Goal: Task Accomplishment & Management: Manage account settings

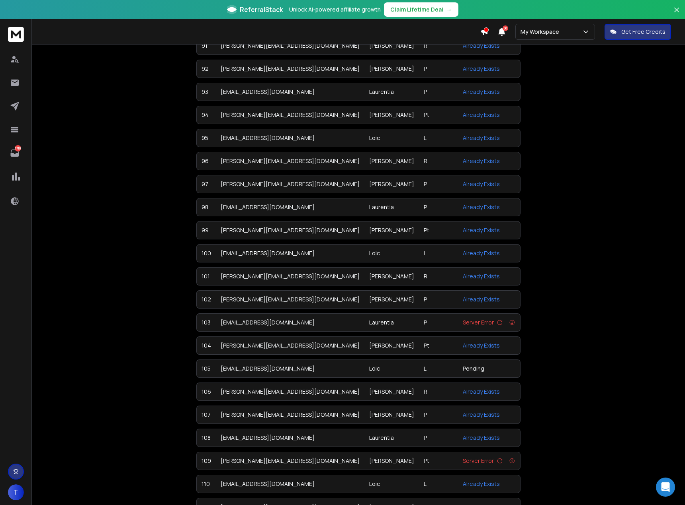
scroll to position [2810, 0]
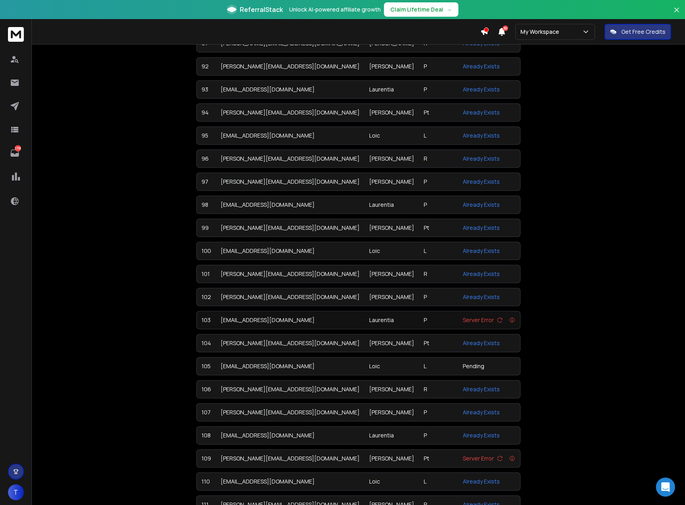
click at [497, 318] on icon at bounding box center [500, 321] width 6 height 6
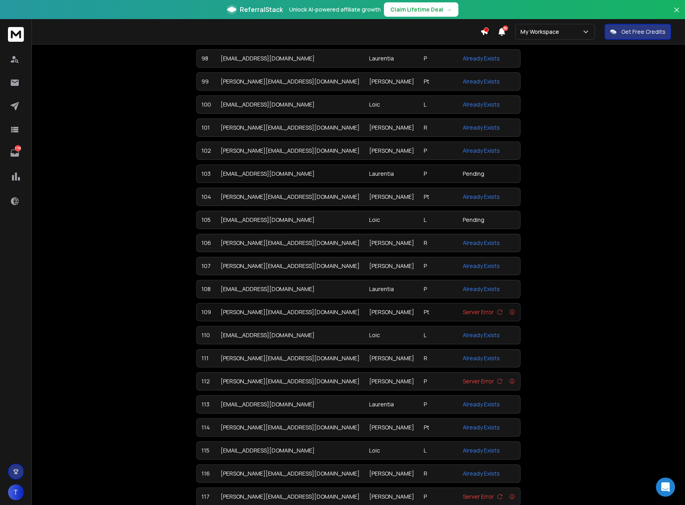
click at [497, 314] on icon at bounding box center [500, 313] width 6 height 6
click at [497, 379] on icon at bounding box center [500, 382] width 6 height 6
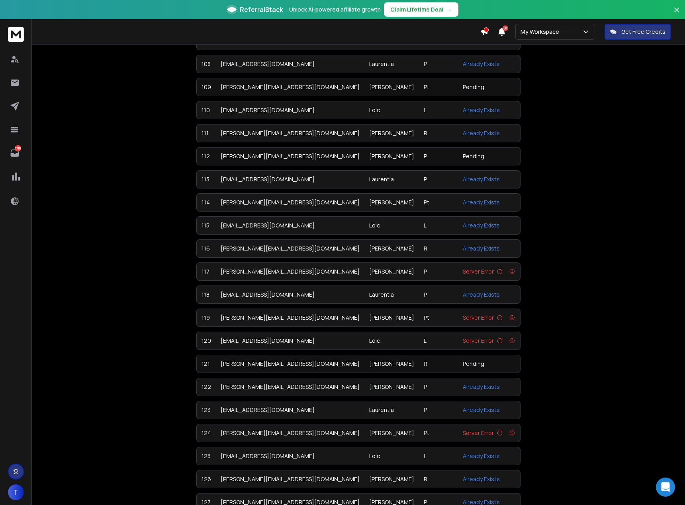
scroll to position [3183, 0]
click at [497, 270] on icon at bounding box center [500, 271] width 6 height 6
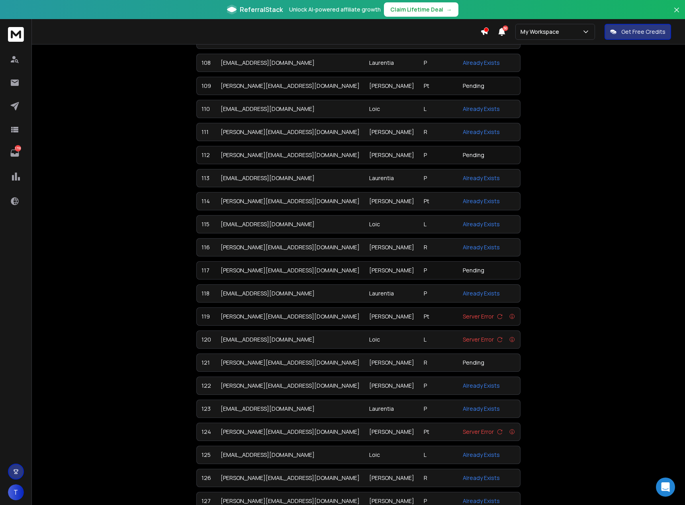
drag, startPoint x: 485, startPoint y: 315, endPoint x: 484, endPoint y: 320, distance: 4.8
click at [485, 315] on div "Server Error" at bounding box center [488, 317] width 53 height 8
click at [497, 337] on icon at bounding box center [500, 340] width 6 height 6
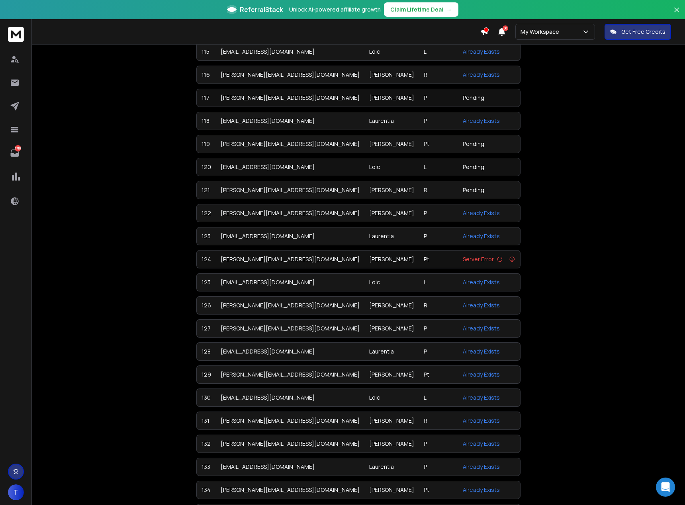
click at [481, 263] on div "Server Error" at bounding box center [488, 260] width 53 height 8
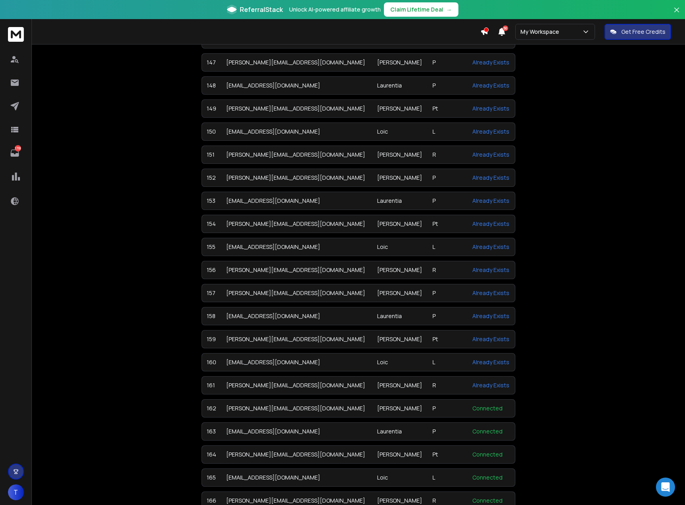
scroll to position [4110, 0]
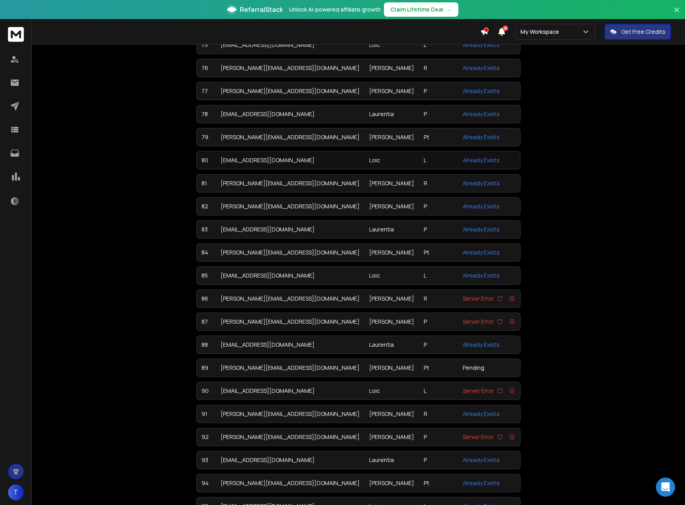
scroll to position [2451, 0]
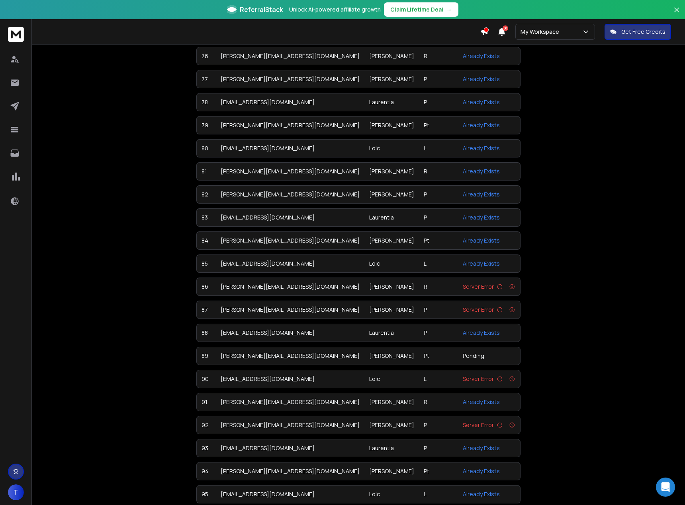
drag, startPoint x: 480, startPoint y: 287, endPoint x: 485, endPoint y: 298, distance: 12.1
click at [497, 287] on icon at bounding box center [500, 287] width 6 height 6
click at [497, 309] on icon at bounding box center [499, 310] width 5 height 5
click at [497, 380] on icon at bounding box center [500, 379] width 6 height 6
click at [497, 425] on icon at bounding box center [500, 426] width 6 height 6
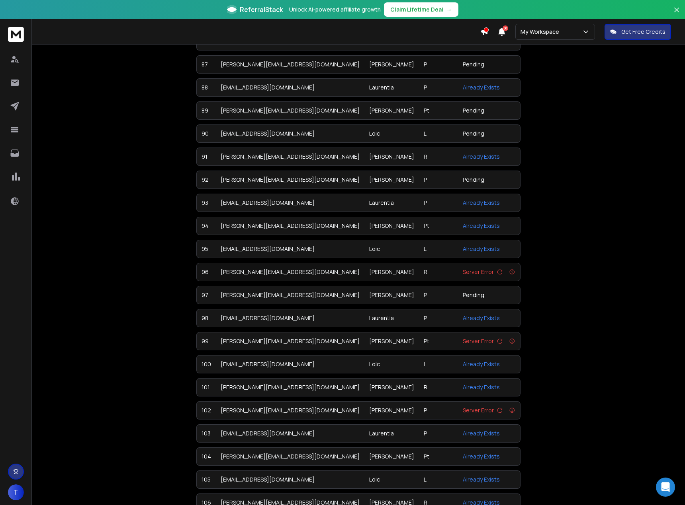
scroll to position [2697, 0]
drag, startPoint x: 483, startPoint y: 273, endPoint x: 488, endPoint y: 286, distance: 13.7
click at [497, 273] on icon at bounding box center [500, 272] width 6 height 6
drag, startPoint x: 479, startPoint y: 344, endPoint x: 479, endPoint y: 378, distance: 34.2
click at [479, 347] on td "Server Error" at bounding box center [489, 341] width 62 height 18
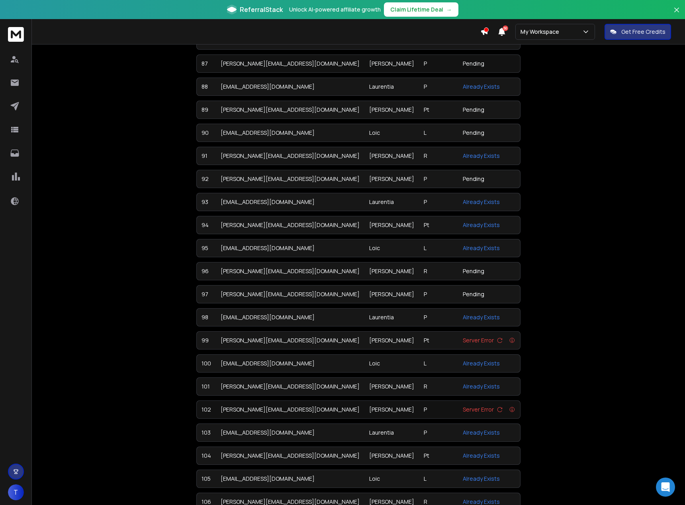
click at [497, 410] on icon at bounding box center [500, 410] width 6 height 6
drag, startPoint x: 481, startPoint y: 340, endPoint x: 510, endPoint y: 296, distance: 53.2
click at [497, 340] on icon at bounding box center [500, 341] width 6 height 6
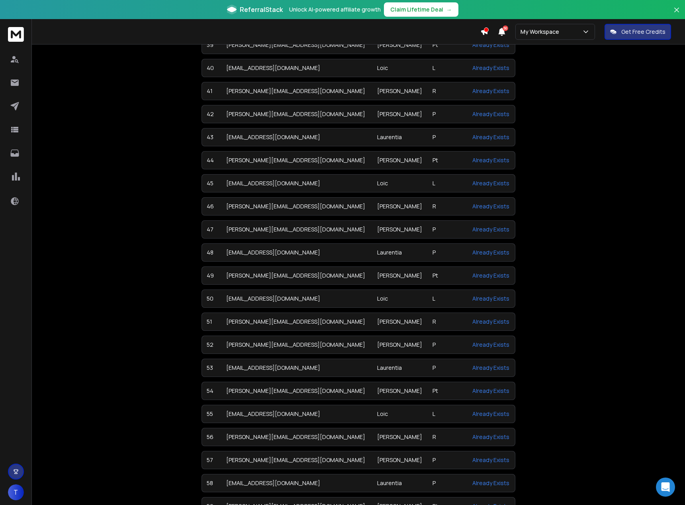
scroll to position [0, 0]
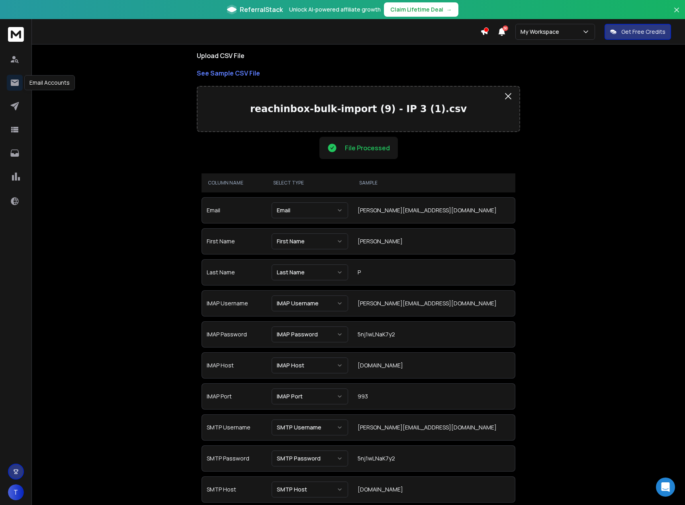
click at [13, 85] on icon at bounding box center [15, 83] width 8 height 6
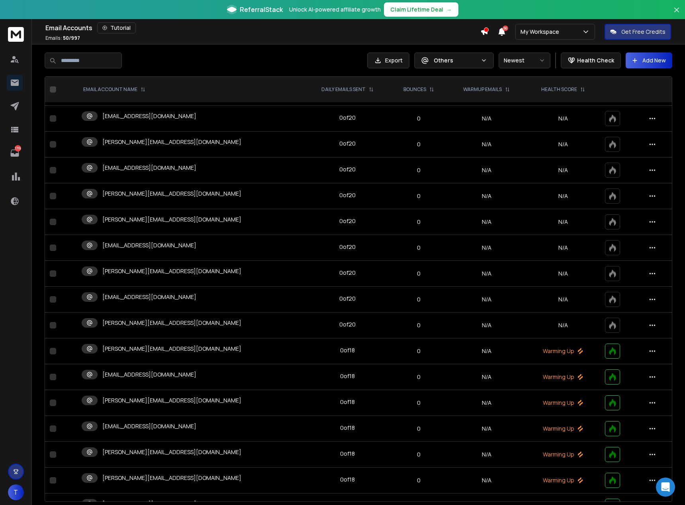
scroll to position [283, 0]
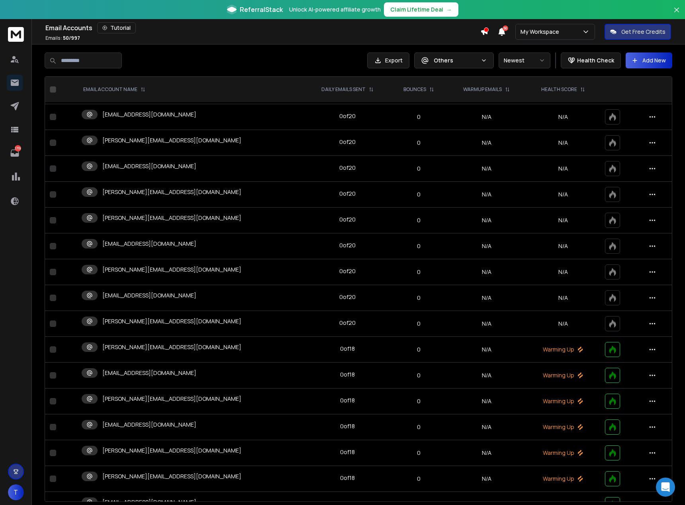
click at [52, 324] on button "button" at bounding box center [53, 324] width 6 height 6
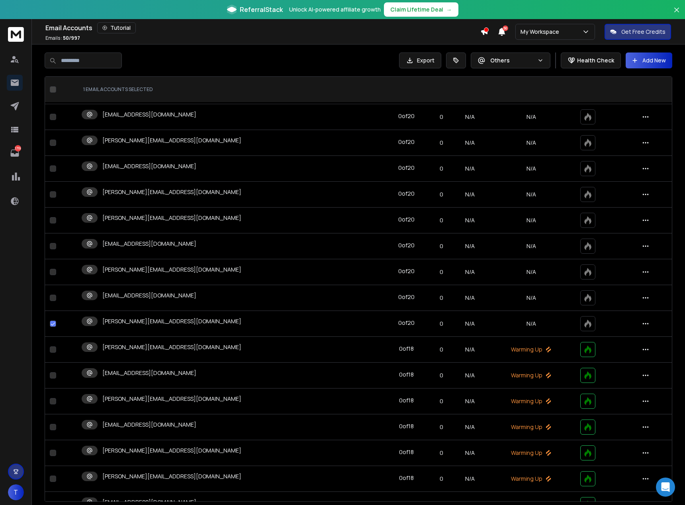
click at [53, 298] on button "button" at bounding box center [53, 298] width 6 height 6
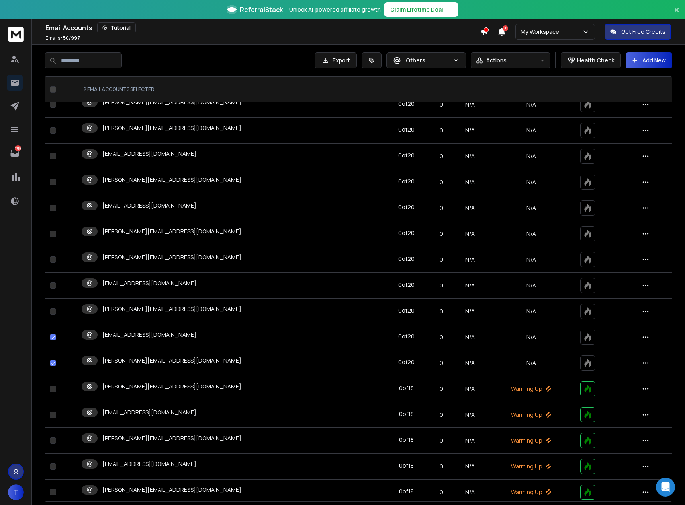
scroll to position [213, 0]
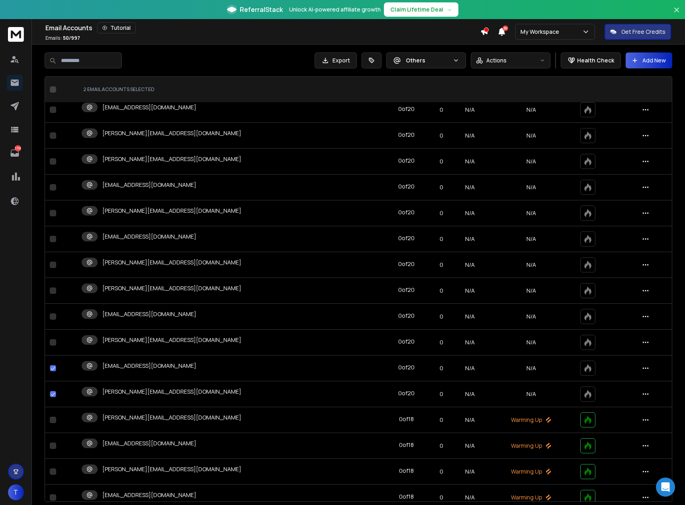
click at [53, 343] on button "button" at bounding box center [53, 342] width 6 height 6
click at [52, 316] on button "button" at bounding box center [53, 317] width 6 height 6
click at [53, 289] on button "button" at bounding box center [53, 291] width 6 height 6
click at [55, 263] on button "button" at bounding box center [53, 265] width 6 height 6
click at [52, 238] on button "button" at bounding box center [53, 239] width 6 height 6
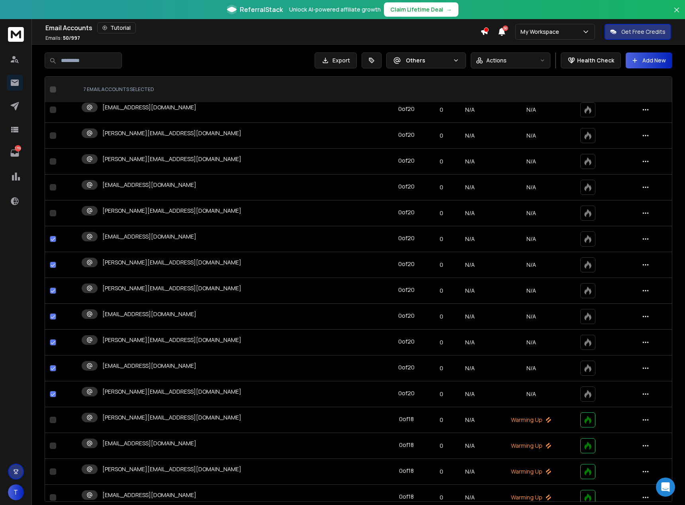
click at [54, 212] on button "button" at bounding box center [53, 213] width 6 height 6
click at [53, 186] on button "button" at bounding box center [53, 187] width 6 height 6
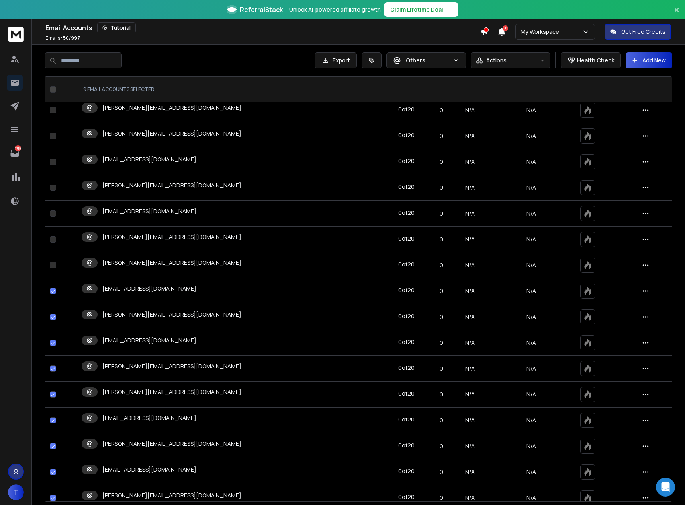
scroll to position [17, 0]
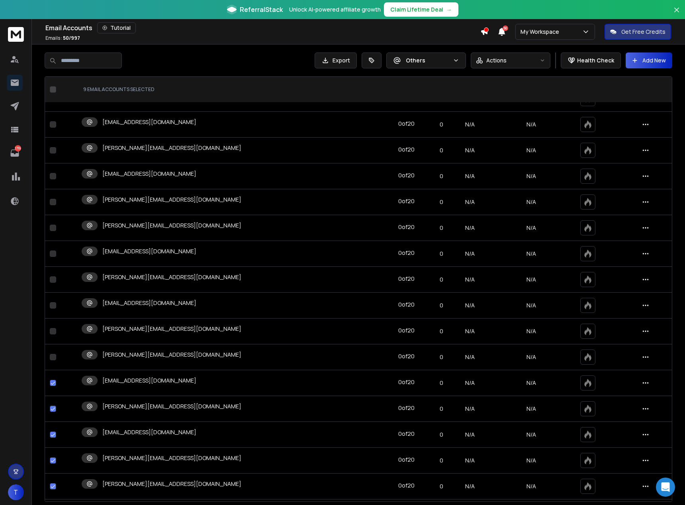
drag, startPoint x: 54, startPoint y: 357, endPoint x: 53, endPoint y: 346, distance: 10.8
click at [54, 355] on button "button" at bounding box center [53, 357] width 6 height 6
click at [53, 331] on button "button" at bounding box center [53, 331] width 6 height 6
click at [55, 301] on td at bounding box center [61, 306] width 32 height 26
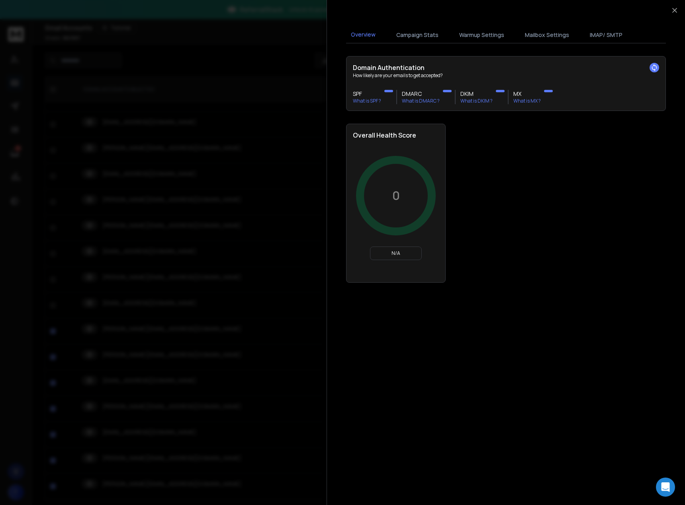
click at [73, 270] on div at bounding box center [342, 252] width 685 height 505
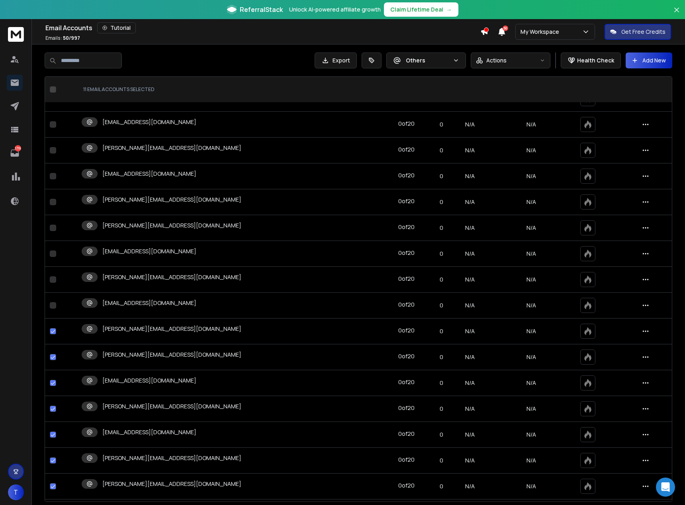
click at [51, 305] on button "button" at bounding box center [53, 305] width 6 height 6
drag, startPoint x: 54, startPoint y: 278, endPoint x: 53, endPoint y: 267, distance: 11.6
click at [54, 278] on button "button" at bounding box center [53, 280] width 6 height 6
drag, startPoint x: 55, startPoint y: 253, endPoint x: 53, endPoint y: 249, distance: 4.2
click at [55, 253] on button "button" at bounding box center [53, 254] width 6 height 6
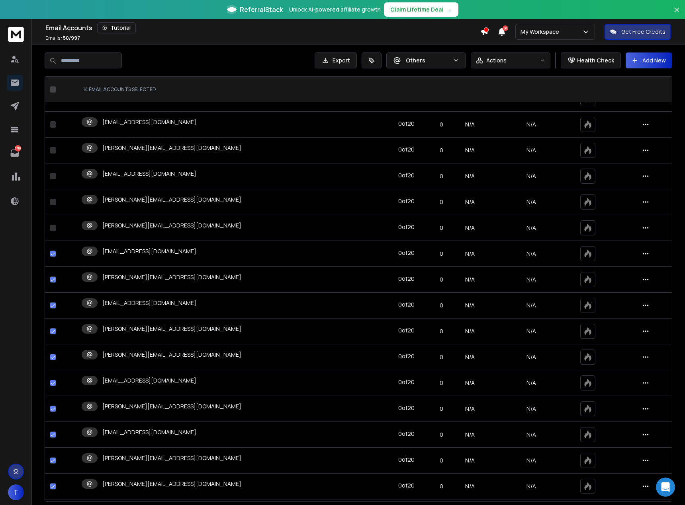
click at [51, 228] on button "button" at bounding box center [53, 228] width 6 height 6
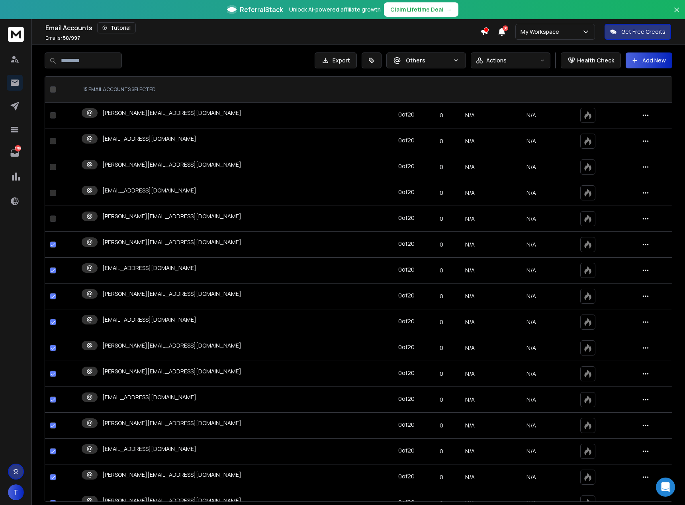
click at [55, 217] on button "button" at bounding box center [53, 219] width 6 height 6
drag, startPoint x: 53, startPoint y: 192, endPoint x: 51, endPoint y: 185, distance: 6.9
click at [53, 192] on button "button" at bounding box center [53, 193] width 6 height 6
click at [53, 168] on button "button" at bounding box center [53, 167] width 6 height 6
click at [54, 142] on button "button" at bounding box center [53, 141] width 6 height 6
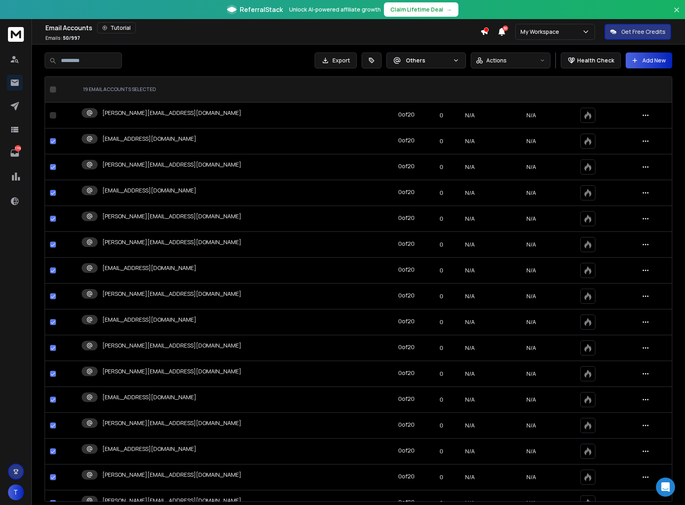
click at [54, 116] on button "button" at bounding box center [53, 115] width 6 height 6
click at [510, 60] on div "Actions" at bounding box center [506, 61] width 60 height 8
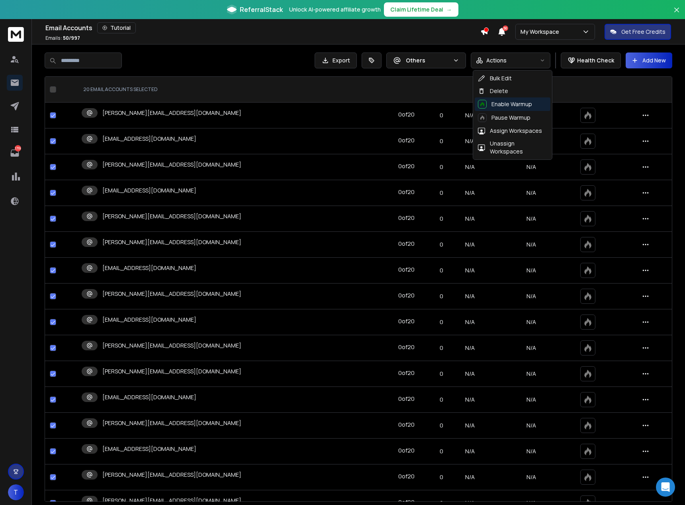
click at [499, 105] on div "Enable Warmup" at bounding box center [505, 104] width 54 height 9
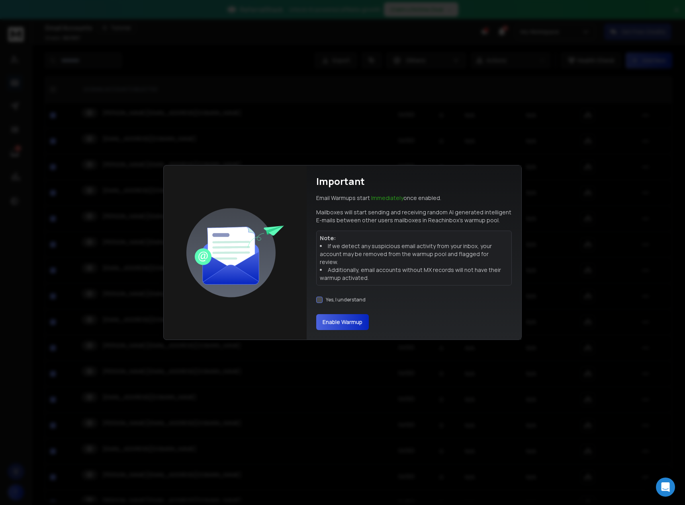
click at [320, 297] on button "Yes, I understand" at bounding box center [319, 300] width 6 height 6
click at [334, 320] on button "Enable Warmup" at bounding box center [342, 322] width 53 height 16
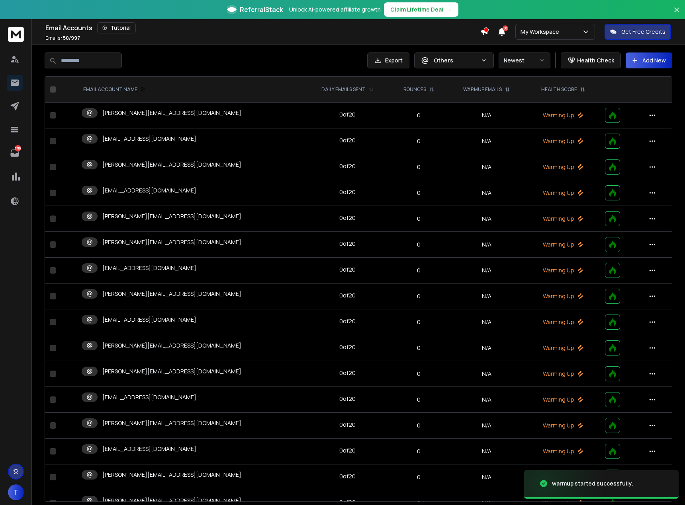
click at [54, 115] on button "button" at bounding box center [53, 115] width 6 height 6
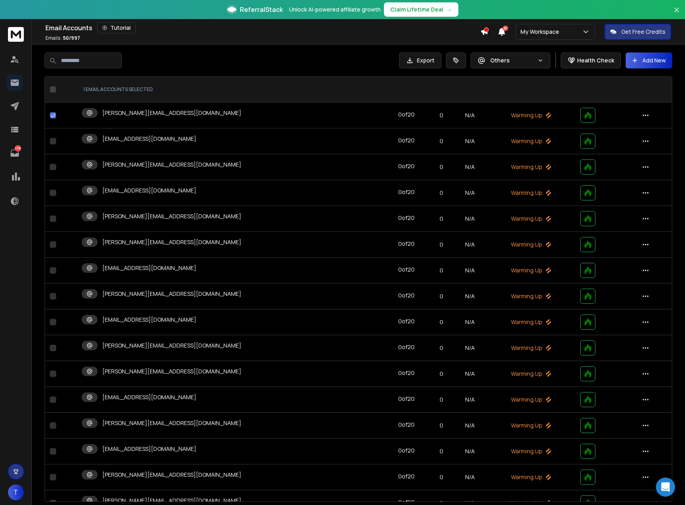
click at [54, 140] on button "button" at bounding box center [53, 141] width 6 height 6
click at [53, 164] on button "button" at bounding box center [53, 167] width 6 height 6
click at [51, 193] on button "button" at bounding box center [53, 193] width 6 height 6
click at [52, 218] on button "button" at bounding box center [53, 219] width 6 height 6
click at [53, 244] on button "button" at bounding box center [53, 245] width 6 height 6
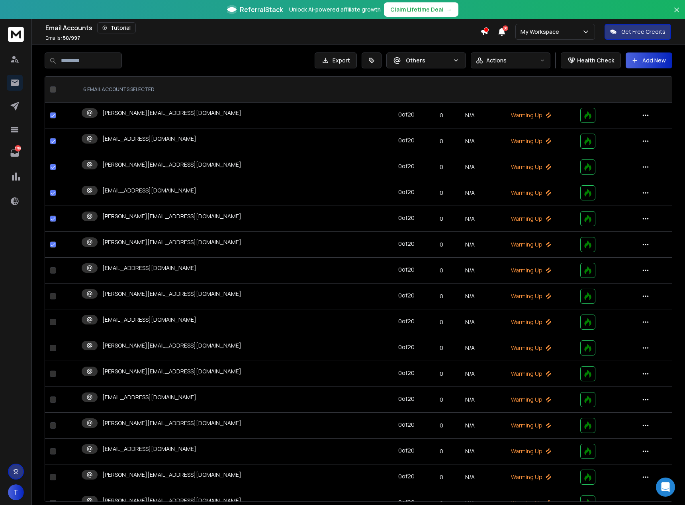
click at [53, 267] on button "button" at bounding box center [53, 270] width 6 height 6
drag, startPoint x: 53, startPoint y: 296, endPoint x: 56, endPoint y: 292, distance: 4.8
click at [53, 296] on button "button" at bounding box center [53, 296] width 6 height 6
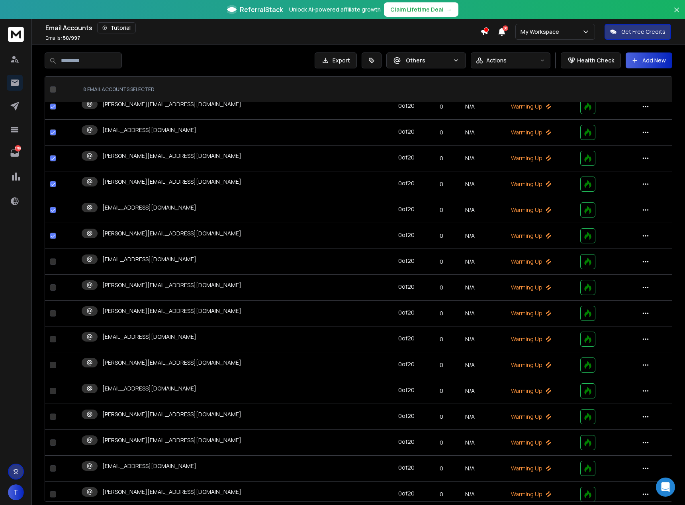
scroll to position [97, 0]
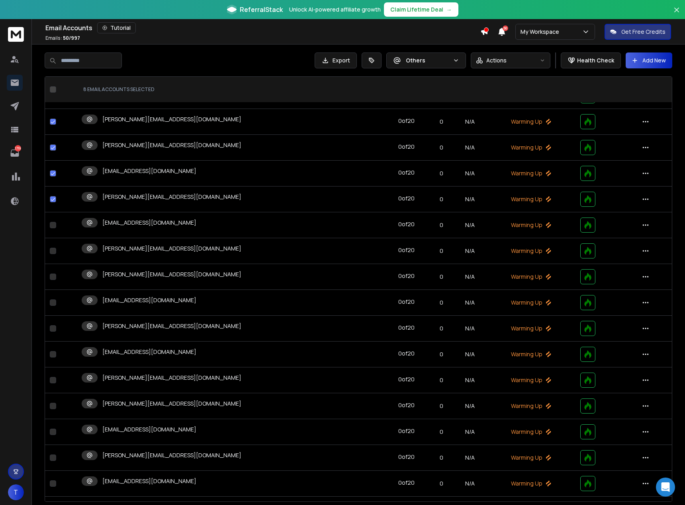
click at [54, 225] on button "button" at bounding box center [53, 225] width 6 height 6
click at [53, 250] on button "button" at bounding box center [53, 251] width 6 height 6
click at [54, 275] on button "button" at bounding box center [53, 277] width 6 height 6
drag, startPoint x: 52, startPoint y: 302, endPoint x: 52, endPoint y: 314, distance: 11.5
click at [52, 302] on button "button" at bounding box center [53, 303] width 6 height 6
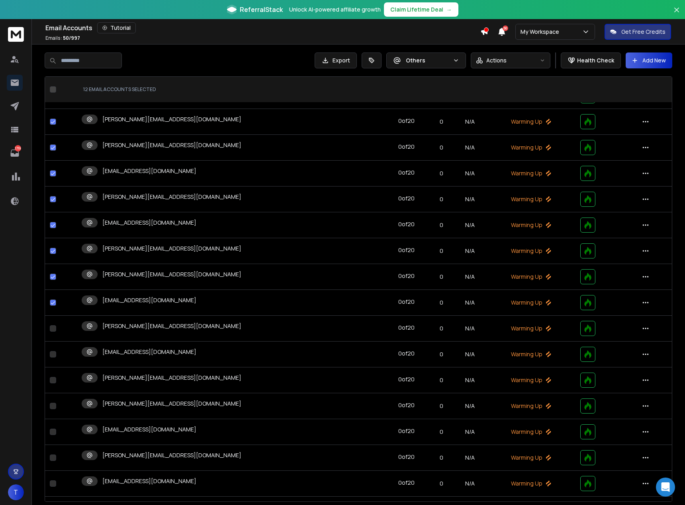
drag, startPoint x: 55, startPoint y: 330, endPoint x: 56, endPoint y: 334, distance: 4.3
click at [55, 330] on button "button" at bounding box center [53, 329] width 6 height 6
drag, startPoint x: 55, startPoint y: 352, endPoint x: 57, endPoint y: 366, distance: 14.1
click at [55, 352] on button "button" at bounding box center [53, 354] width 6 height 6
click at [53, 379] on button "button" at bounding box center [53, 380] width 6 height 6
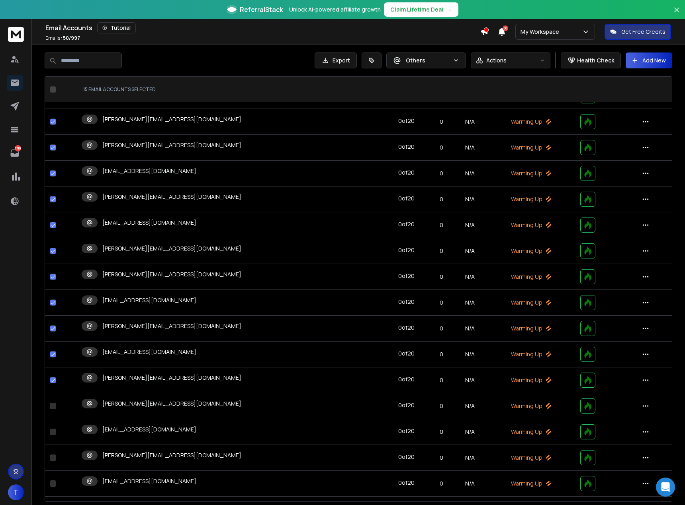
click at [52, 405] on button "button" at bounding box center [53, 406] width 6 height 6
click at [523, 61] on div "Actions" at bounding box center [506, 61] width 60 height 8
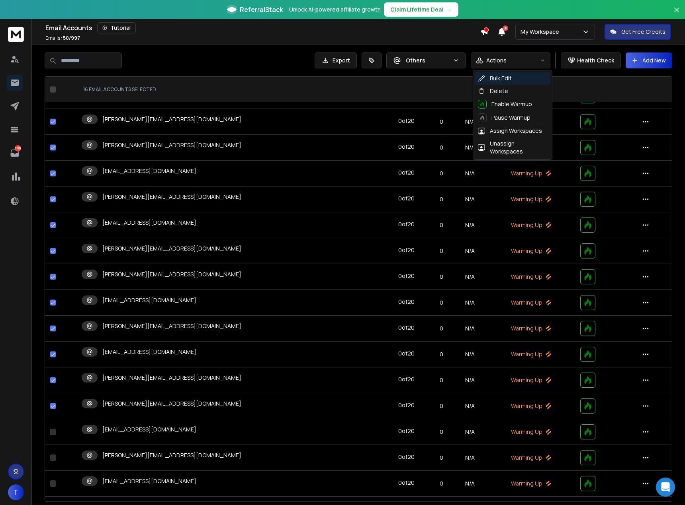
click at [520, 80] on div "Bulk Edit" at bounding box center [512, 78] width 76 height 13
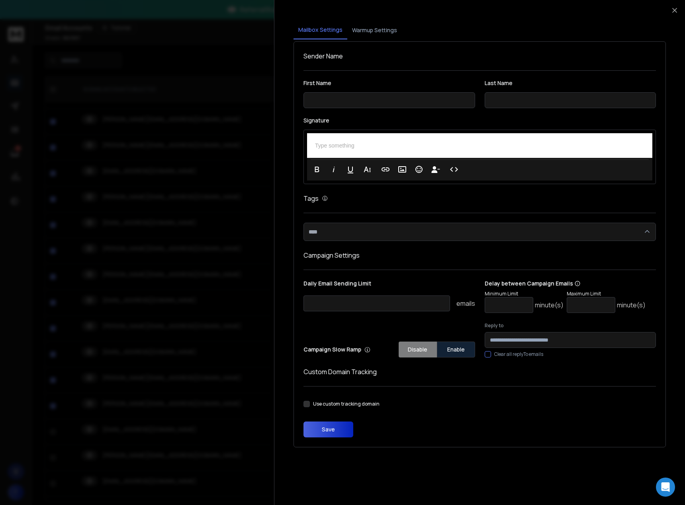
click at [457, 351] on button "Enable" at bounding box center [456, 350] width 38 height 16
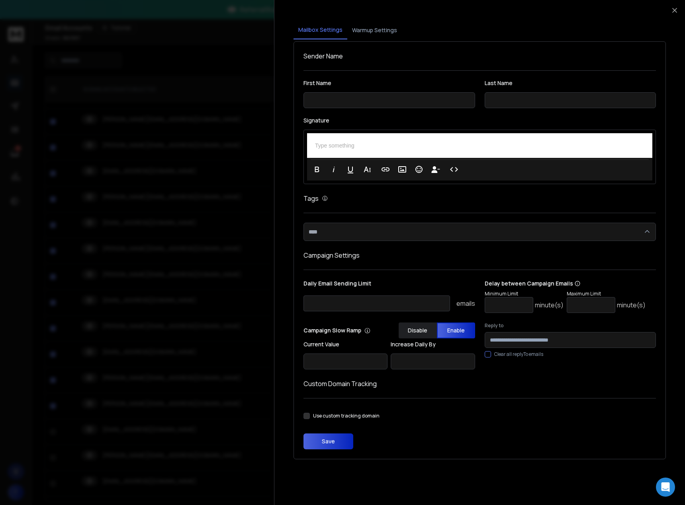
click at [322, 365] on input "*" at bounding box center [345, 362] width 84 height 16
type input "**"
click at [414, 361] on input "Increase Daily By" at bounding box center [432, 362] width 84 height 16
type input "*"
click at [334, 308] on input "number" at bounding box center [376, 304] width 146 height 16
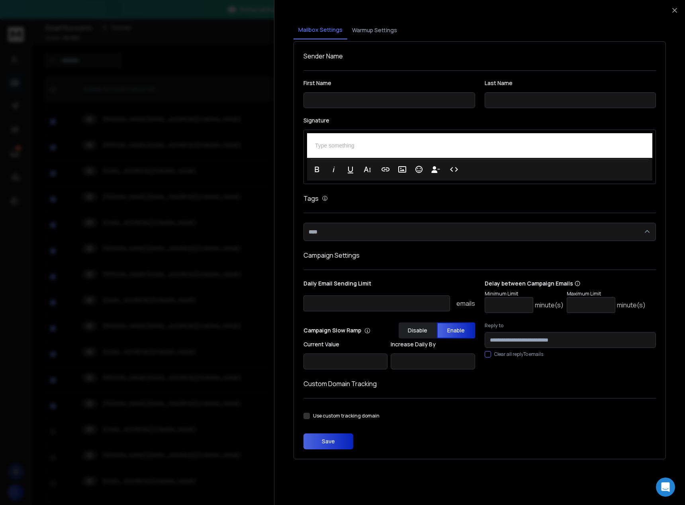
drag, startPoint x: 310, startPoint y: 366, endPoint x: 313, endPoint y: 363, distance: 4.2
click at [310, 366] on input "**" at bounding box center [345, 362] width 84 height 16
type input "*"
click at [334, 301] on input "number" at bounding box center [376, 304] width 146 height 16
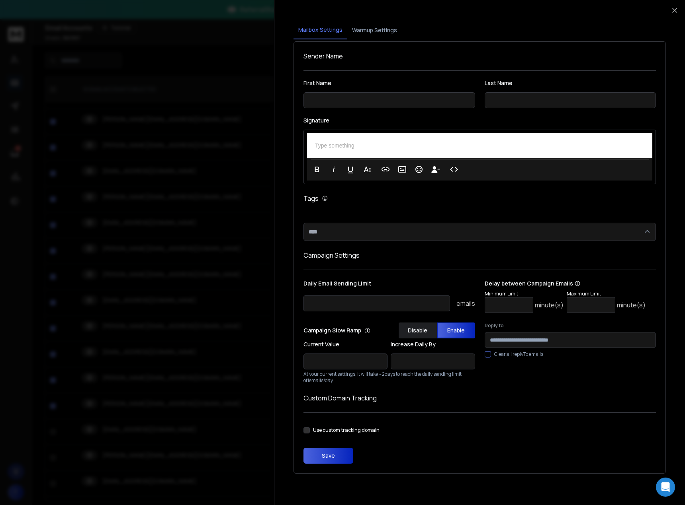
type input "**"
drag, startPoint x: 316, startPoint y: 364, endPoint x: 329, endPoint y: 363, distance: 13.2
click at [316, 364] on input "*" at bounding box center [345, 362] width 84 height 16
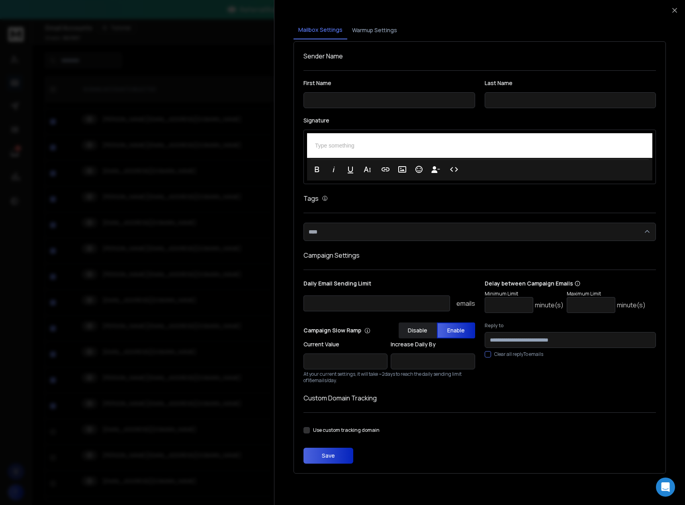
type input "**"
click at [427, 360] on input "**" at bounding box center [432, 362] width 84 height 16
type input "*"
click at [337, 363] on input "**" at bounding box center [345, 362] width 84 height 16
click at [312, 364] on input "**" at bounding box center [345, 362] width 84 height 16
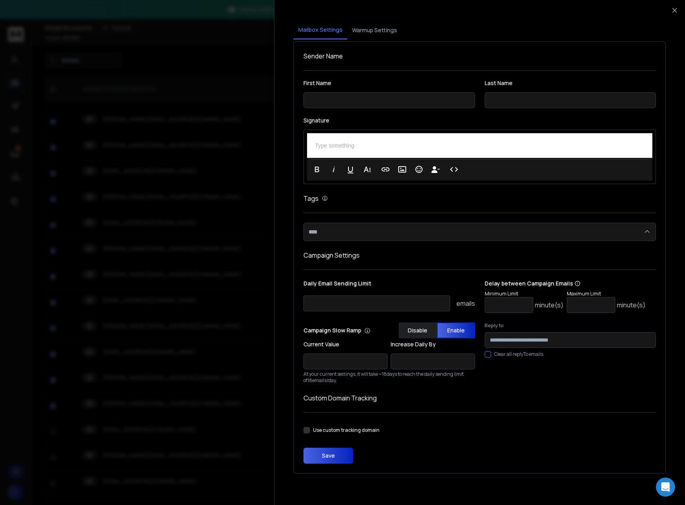
type input "*"
click at [443, 399] on h1 "Custom Domain Tracking" at bounding box center [479, 399] width 352 height 10
click at [504, 303] on input "number" at bounding box center [508, 305] width 49 height 16
click at [586, 300] on input "number" at bounding box center [590, 305] width 49 height 16
type input "*"
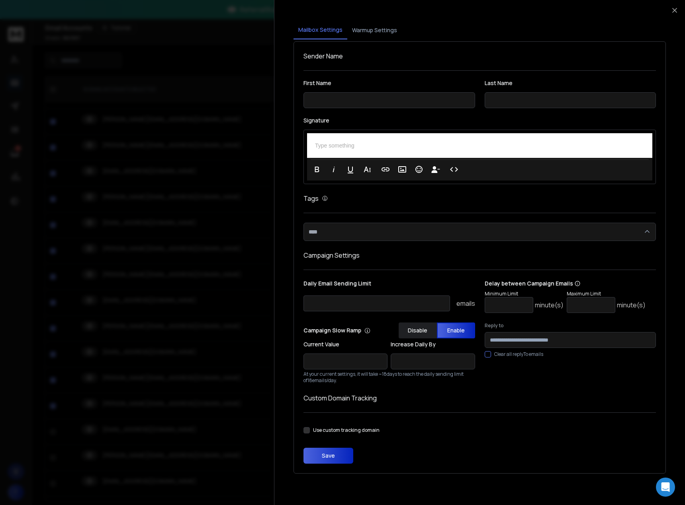
type input "**"
drag, startPoint x: 511, startPoint y: 309, endPoint x: 488, endPoint y: 307, distance: 23.1
click at [488, 307] on input "*" at bounding box center [508, 305] width 49 height 16
type input "**"
click at [554, 318] on div "Daily Email Sending Limit ** emails Delay between Campaign Emails Minimum Limit…" at bounding box center [479, 332] width 352 height 104
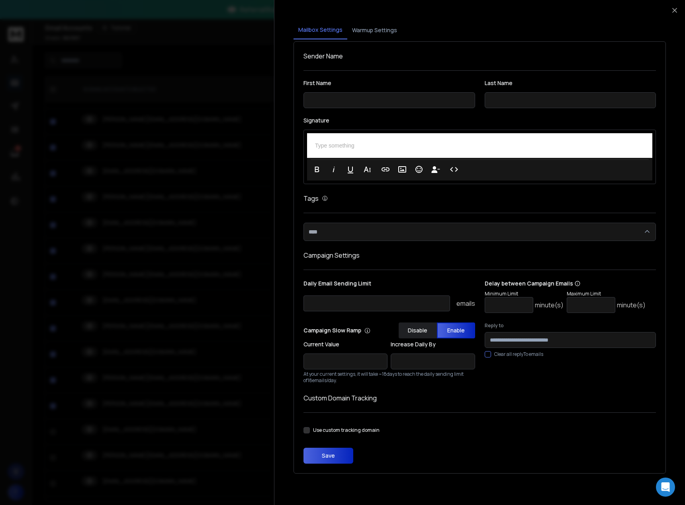
click at [579, 304] on input "**" at bounding box center [590, 305] width 49 height 16
click at [557, 323] on label "Reply to" at bounding box center [570, 326] width 172 height 6
drag, startPoint x: 325, startPoint y: 458, endPoint x: 337, endPoint y: 380, distance: 79.0
click at [325, 458] on button "Save" at bounding box center [328, 456] width 50 height 16
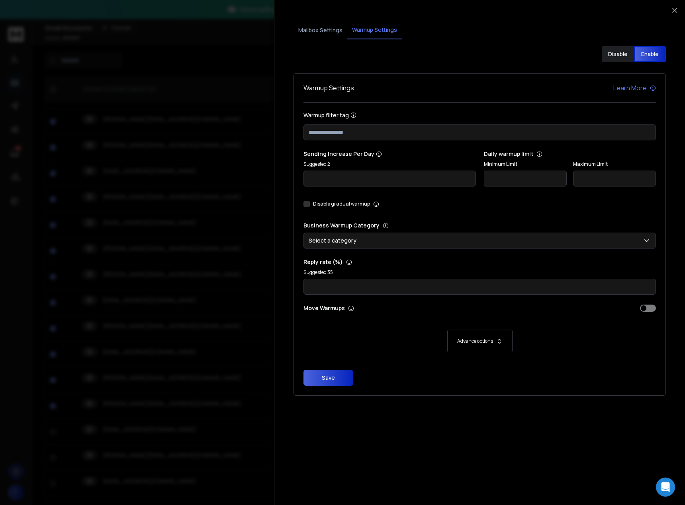
click at [375, 32] on button "Warmup Settings" at bounding box center [374, 30] width 55 height 18
click at [464, 342] on p "Advance options" at bounding box center [475, 341] width 36 height 6
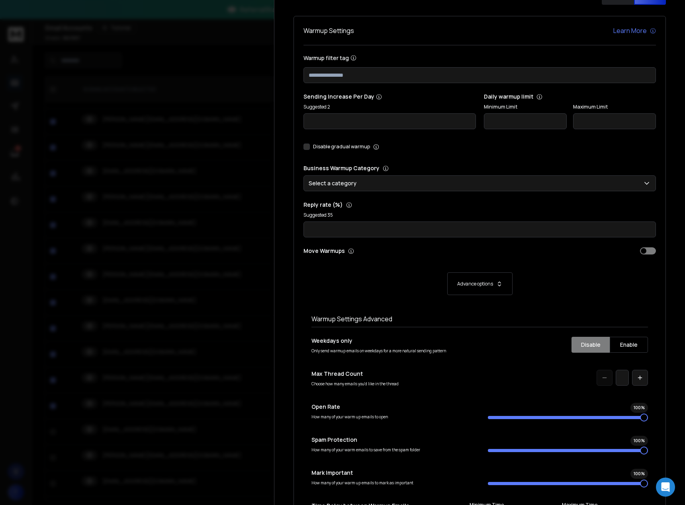
scroll to position [60, 0]
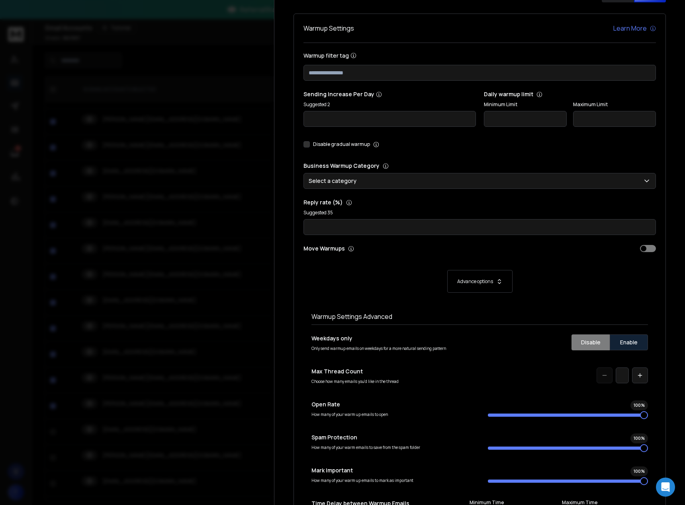
click at [626, 346] on button "Enable" at bounding box center [628, 343] width 38 height 16
click at [636, 374] on icon "button" at bounding box center [639, 376] width 6 height 6
type input "*"
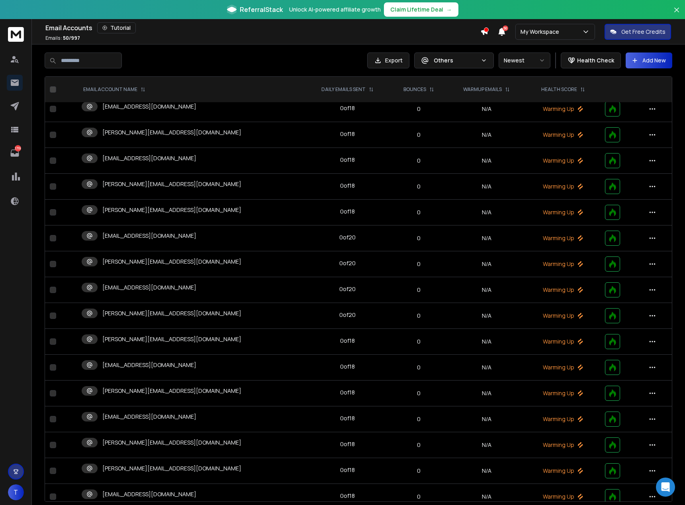
scroll to position [291, 0]
click at [52, 314] on button "button" at bounding box center [53, 316] width 6 height 6
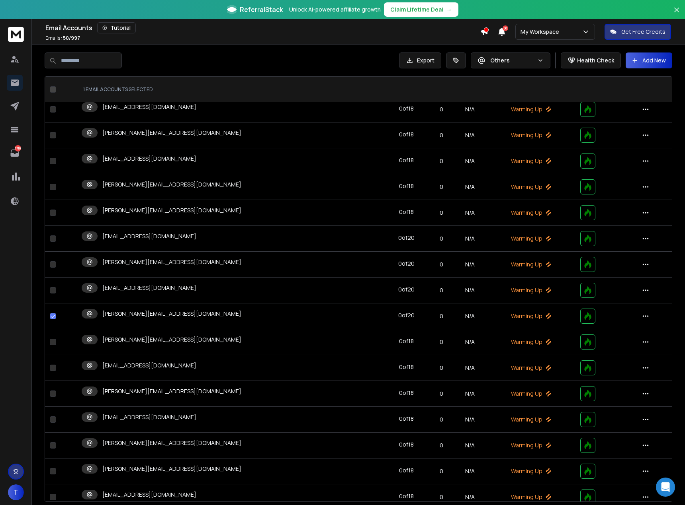
click at [50, 289] on button "button" at bounding box center [53, 290] width 6 height 6
click at [51, 261] on td at bounding box center [61, 265] width 32 height 26
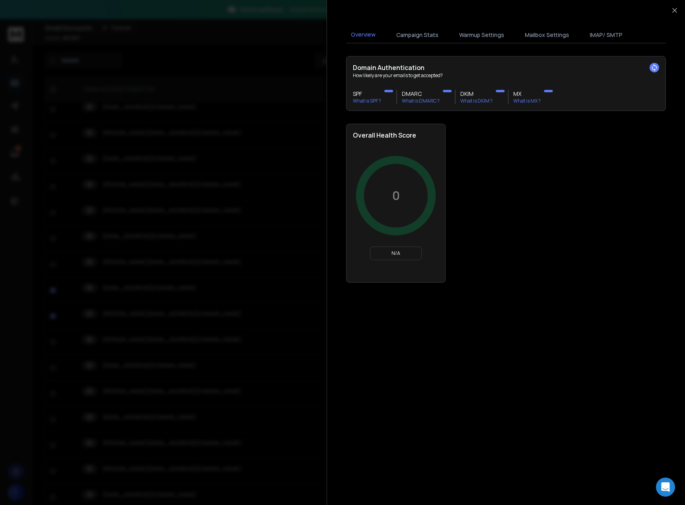
click at [59, 252] on div at bounding box center [342, 252] width 685 height 505
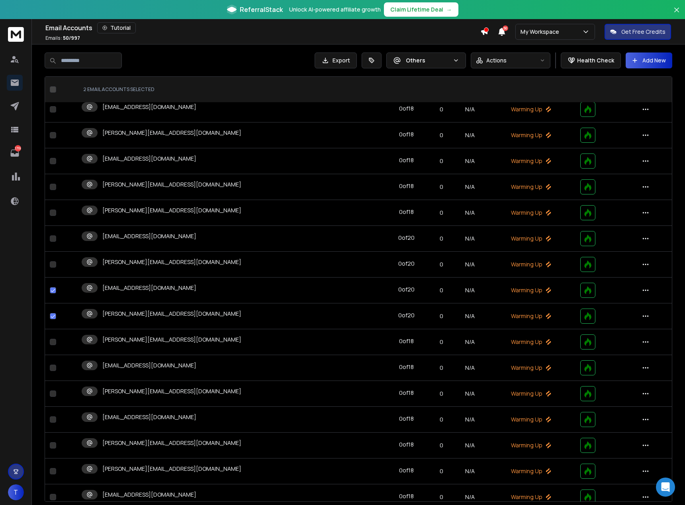
click at [53, 263] on button "button" at bounding box center [53, 264] width 6 height 6
click at [53, 237] on button "button" at bounding box center [53, 239] width 6 height 6
click at [52, 210] on button "button" at bounding box center [53, 213] width 6 height 6
click at [54, 185] on button "button" at bounding box center [53, 187] width 6 height 6
click at [55, 157] on td at bounding box center [61, 161] width 32 height 26
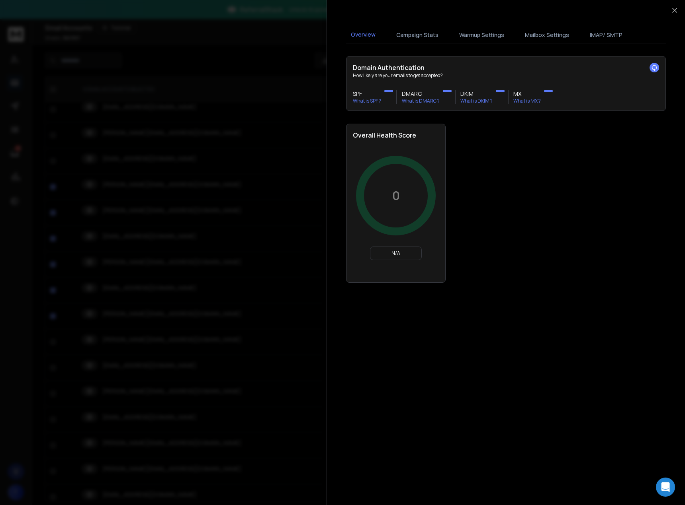
click at [55, 147] on div at bounding box center [342, 252] width 685 height 505
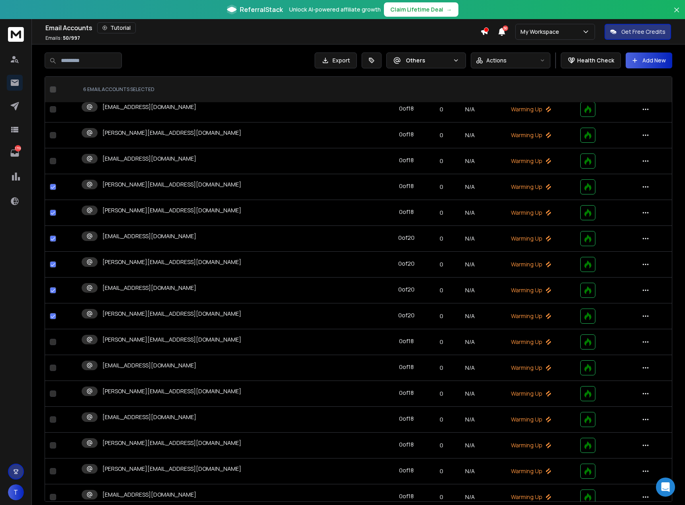
click at [54, 160] on button "button" at bounding box center [53, 161] width 6 height 6
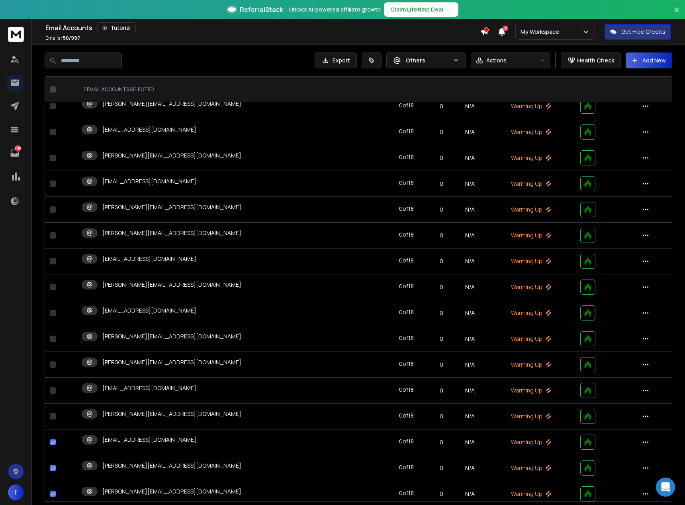
scroll to position [7, 0]
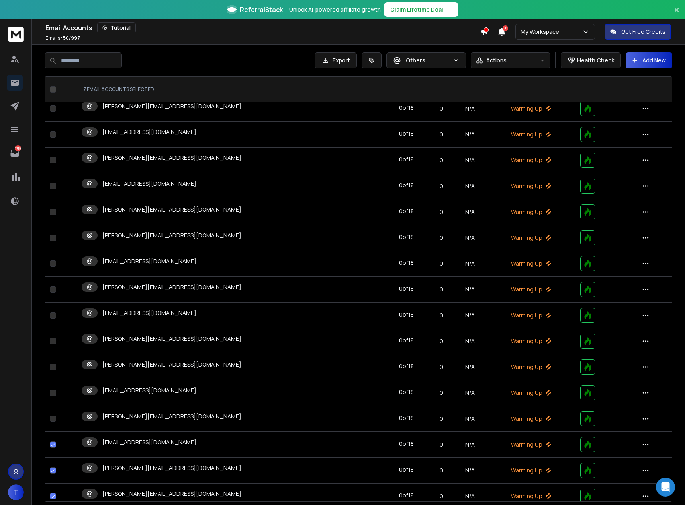
drag, startPoint x: 54, startPoint y: 416, endPoint x: 54, endPoint y: 408, distance: 8.0
click at [54, 416] on button "button" at bounding box center [53, 419] width 6 height 6
click at [52, 389] on td at bounding box center [61, 393] width 32 height 26
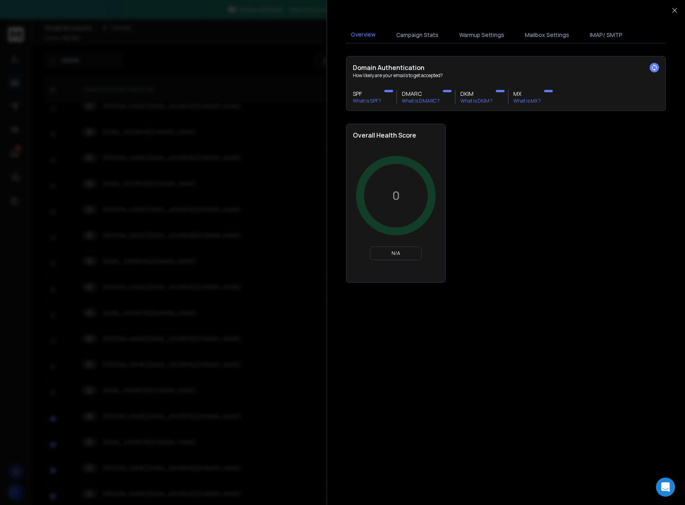
click at [53, 371] on div at bounding box center [342, 252] width 685 height 505
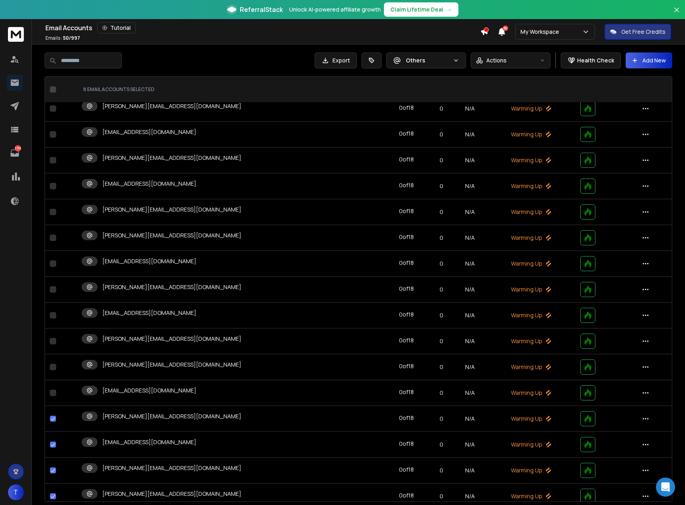
click at [53, 394] on button "button" at bounding box center [53, 393] width 6 height 6
click at [54, 367] on button "button" at bounding box center [53, 367] width 6 height 6
drag, startPoint x: 53, startPoint y: 341, endPoint x: 49, endPoint y: 330, distance: 11.0
click at [53, 340] on button "button" at bounding box center [53, 341] width 6 height 6
click at [53, 314] on button "button" at bounding box center [53, 315] width 6 height 6
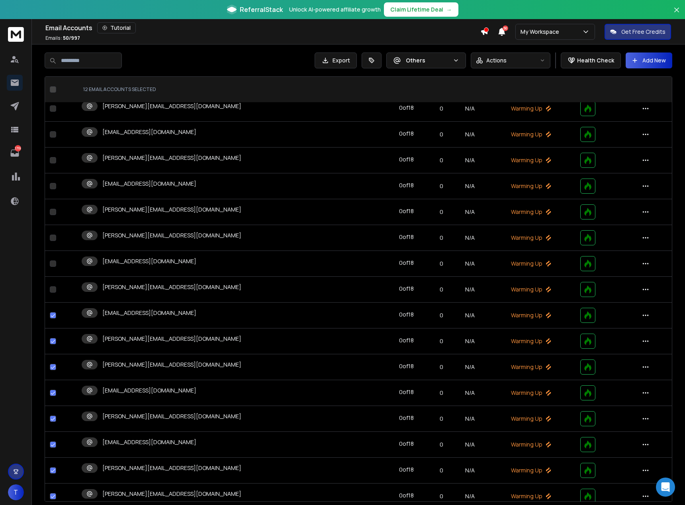
drag, startPoint x: 52, startPoint y: 288, endPoint x: 54, endPoint y: 267, distance: 21.2
click at [52, 288] on button "button" at bounding box center [53, 290] width 6 height 6
click at [54, 259] on td at bounding box center [61, 264] width 32 height 26
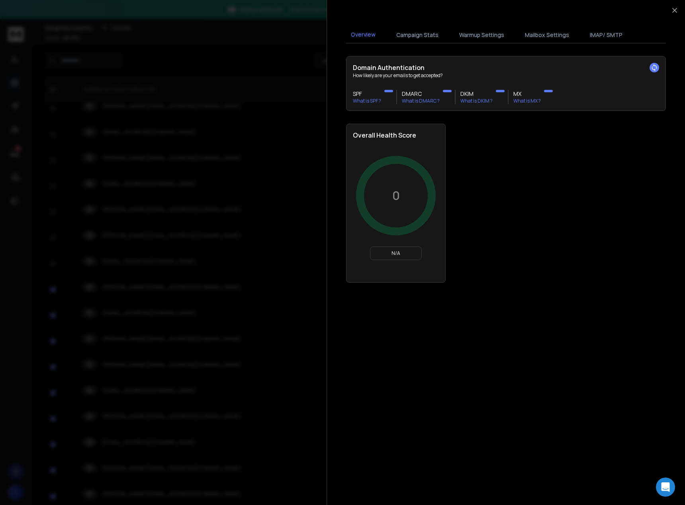
click at [61, 252] on div at bounding box center [342, 252] width 685 height 505
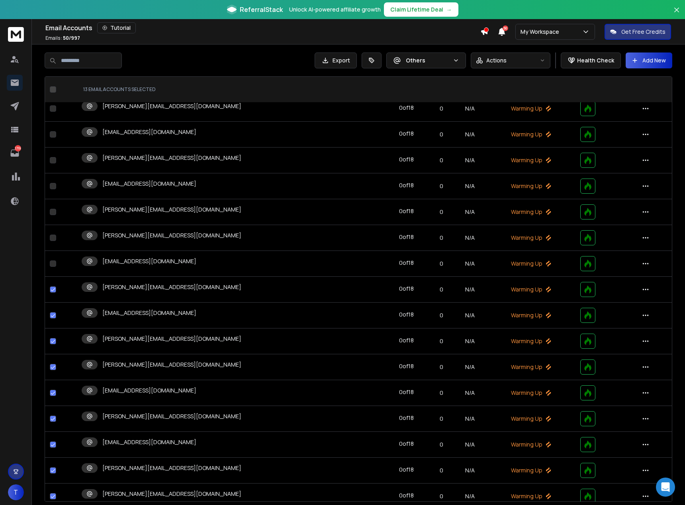
click at [51, 263] on button "button" at bounding box center [53, 264] width 6 height 6
click at [53, 236] on button "button" at bounding box center [53, 238] width 6 height 6
click at [53, 211] on button "button" at bounding box center [53, 212] width 6 height 6
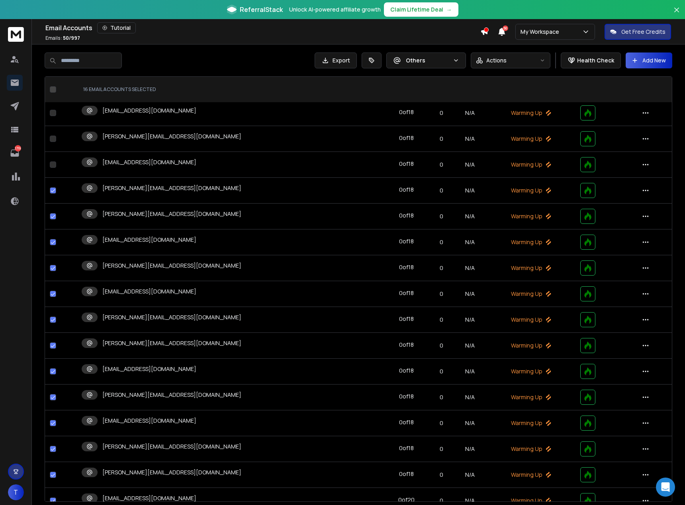
scroll to position [0, 0]
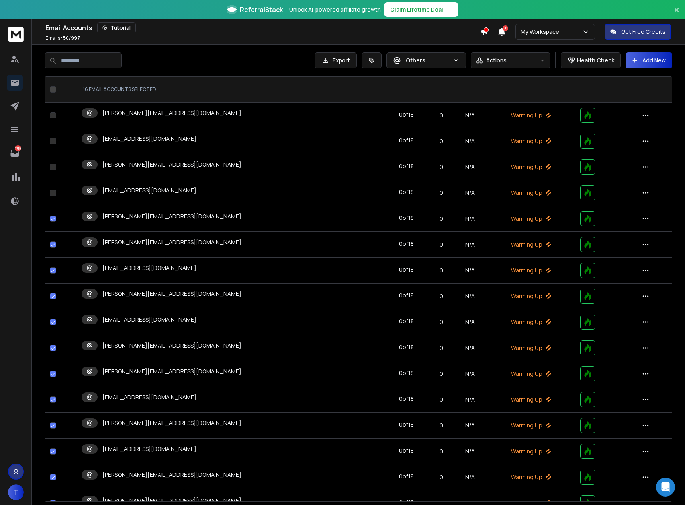
click at [54, 192] on button "button" at bounding box center [53, 193] width 6 height 6
drag, startPoint x: 55, startPoint y: 168, endPoint x: 55, endPoint y: 155, distance: 12.3
click at [55, 168] on button "button" at bounding box center [53, 167] width 6 height 6
click at [52, 139] on button "button" at bounding box center [53, 141] width 6 height 6
click at [54, 114] on button "button" at bounding box center [53, 115] width 6 height 6
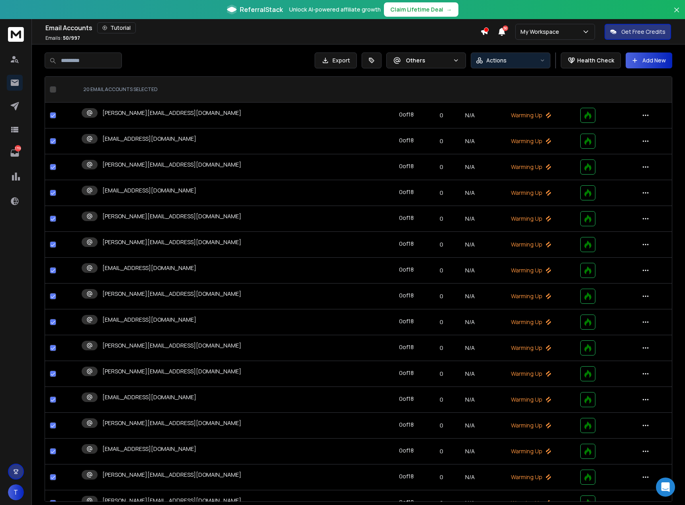
click at [485, 65] on button "Actions" at bounding box center [510, 61] width 80 height 16
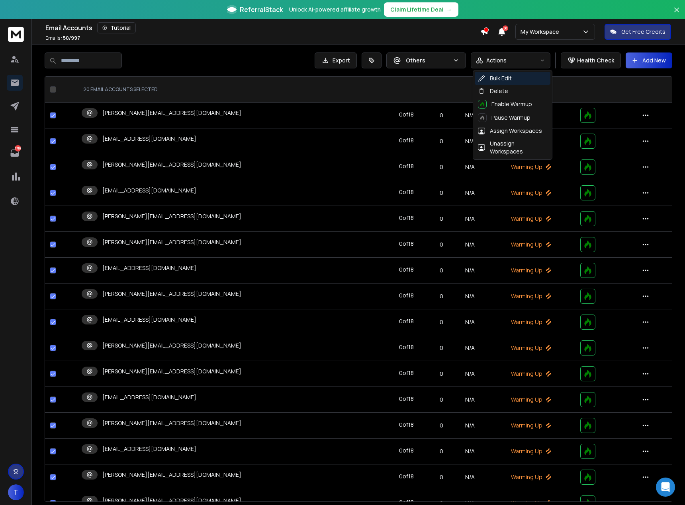
click at [503, 80] on div "Bulk Edit" at bounding box center [495, 78] width 34 height 8
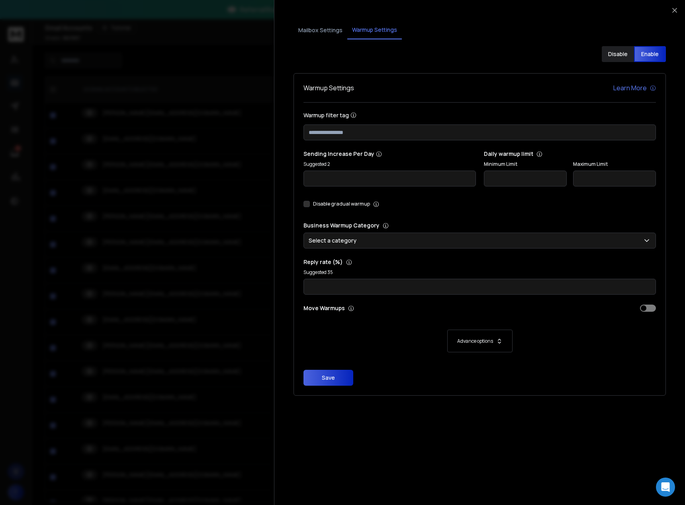
click at [374, 32] on button "Warmup Settings" at bounding box center [374, 30] width 55 height 18
click at [363, 289] on input "number" at bounding box center [479, 287] width 352 height 16
type input "**"
click at [478, 341] on p "Advance options" at bounding box center [475, 341] width 36 height 6
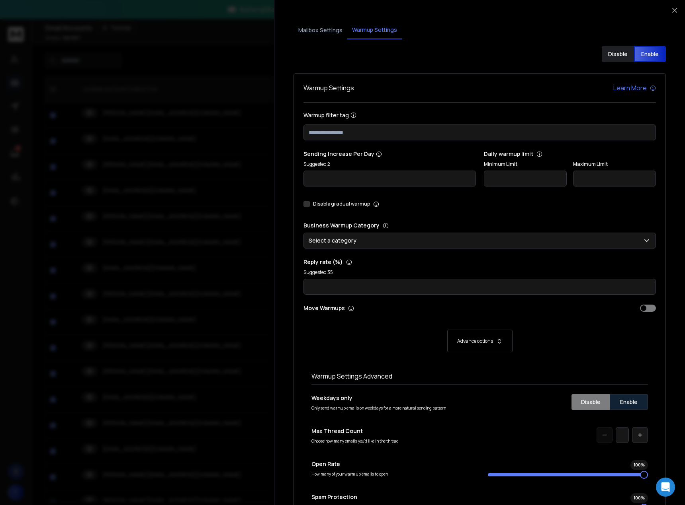
click at [624, 396] on button "Enable" at bounding box center [628, 402] width 38 height 16
click at [360, 178] on input "number" at bounding box center [389, 179] width 172 height 16
click at [550, 178] on input "number" at bounding box center [525, 179] width 83 height 16
drag, startPoint x: 303, startPoint y: 179, endPoint x: 298, endPoint y: 179, distance: 4.4
click at [298, 179] on div "Warmup Settings Learn More Warmup filter tag Sending Increase Per Day Suggested…" at bounding box center [479, 350] width 372 height 555
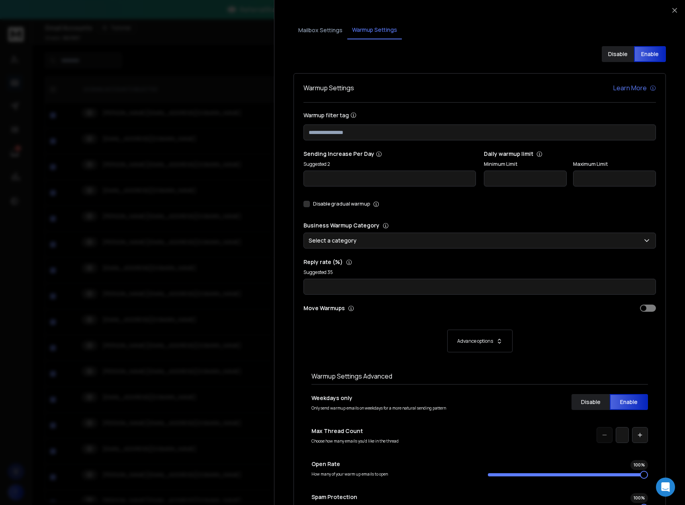
type input "*"
click at [523, 179] on input "number" at bounding box center [525, 179] width 83 height 16
type input "**"
click at [602, 179] on input "number" at bounding box center [614, 179] width 83 height 16
type input "**"
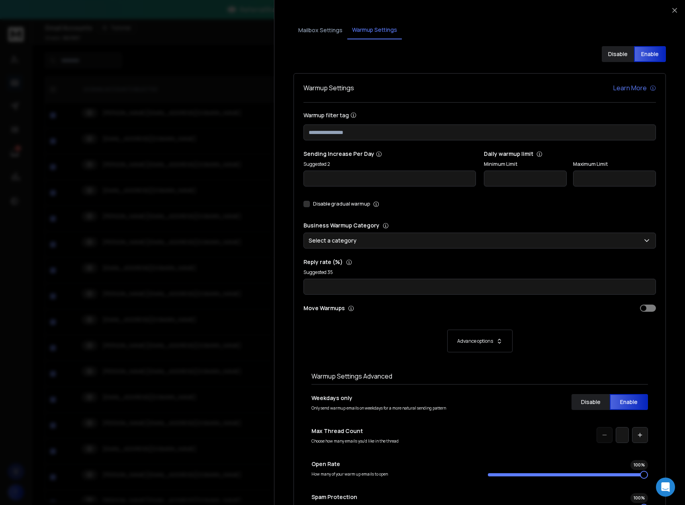
click at [562, 202] on div "Disable gradual warmup" at bounding box center [479, 204] width 352 height 16
click at [597, 179] on input "**" at bounding box center [614, 179] width 83 height 16
click at [526, 181] on input "**" at bounding box center [525, 179] width 83 height 16
type input "**"
click at [589, 181] on input "**" at bounding box center [614, 179] width 83 height 16
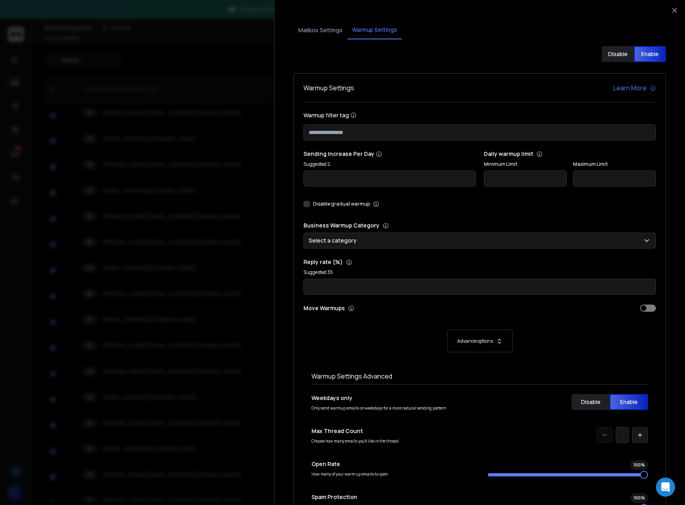
type input "**"
click at [564, 205] on div "Disable gradual warmup" at bounding box center [479, 204] width 352 height 16
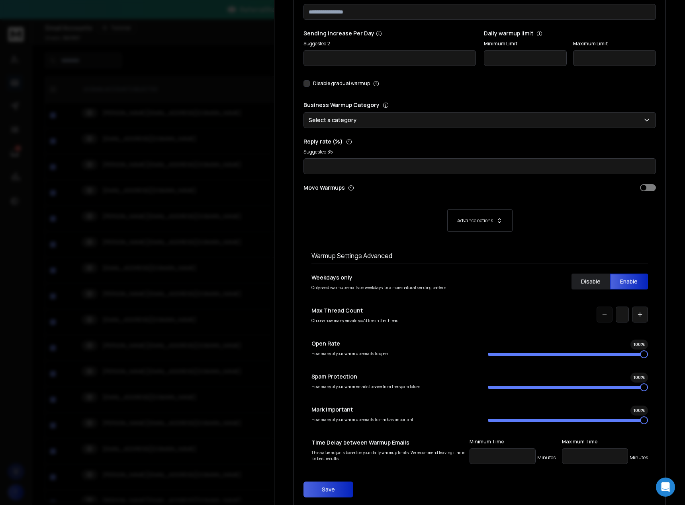
scroll to position [145, 0]
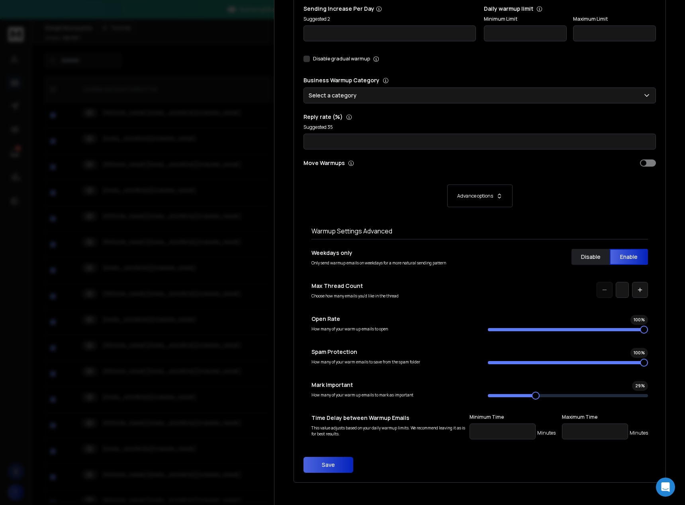
click at [533, 396] on span at bounding box center [511, 395] width 47 height 3
click at [513, 396] on span at bounding box center [517, 396] width 8 height 8
click at [484, 435] on input "number" at bounding box center [502, 432] width 66 height 16
type input "**"
click at [587, 431] on input "number" at bounding box center [595, 432] width 66 height 16
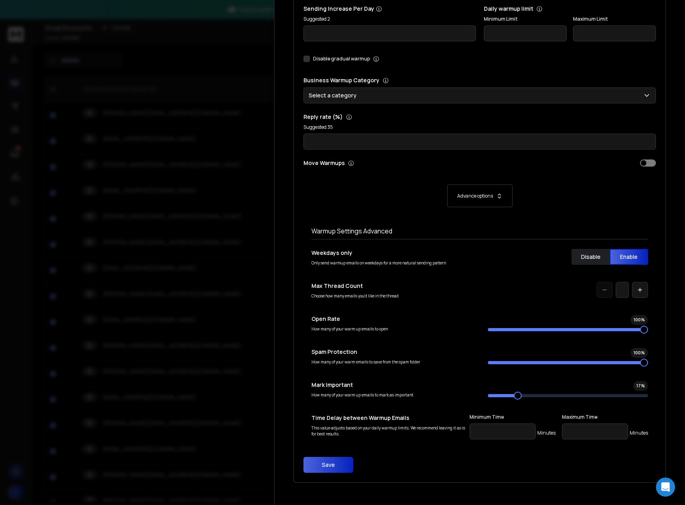
click at [565, 451] on form "Warmup Settings Learn More Warmup filter tag Sending Increase Per Day Suggested…" at bounding box center [479, 205] width 352 height 535
click at [570, 433] on input "**" at bounding box center [595, 432] width 66 height 16
type input "**"
click at [472, 468] on form "Warmup Settings Learn More Warmup filter tag Sending Increase Per Day Suggested…" at bounding box center [479, 205] width 352 height 535
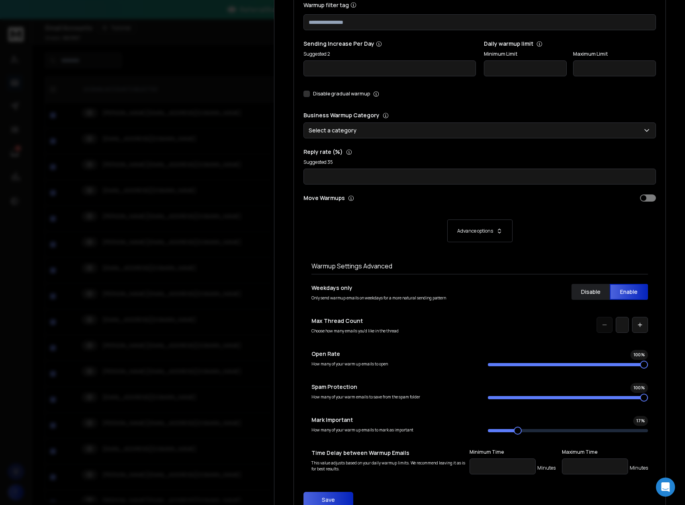
scroll to position [109, 0]
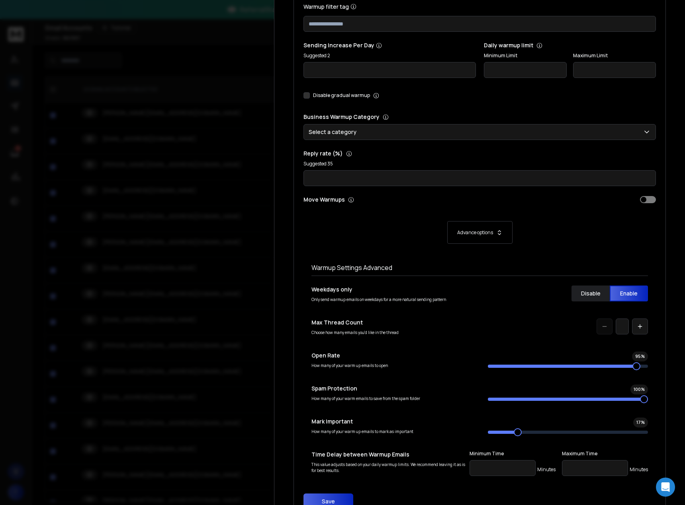
click at [636, 368] on span at bounding box center [636, 367] width 8 height 8
click at [497, 327] on div "*" at bounding box center [568, 327] width 160 height 16
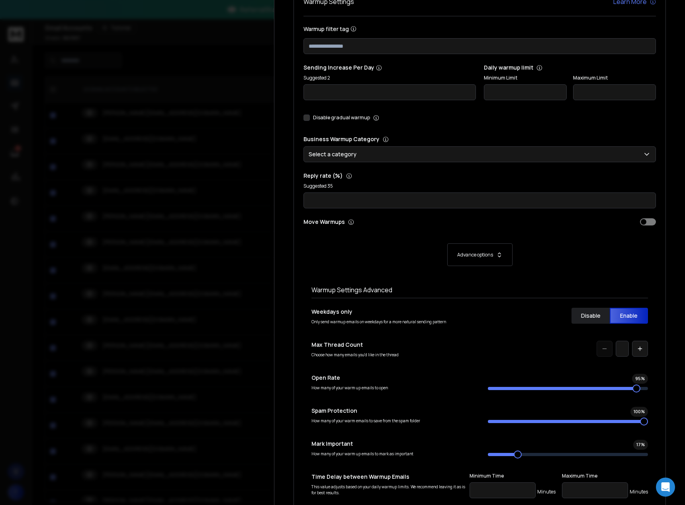
scroll to position [85, 0]
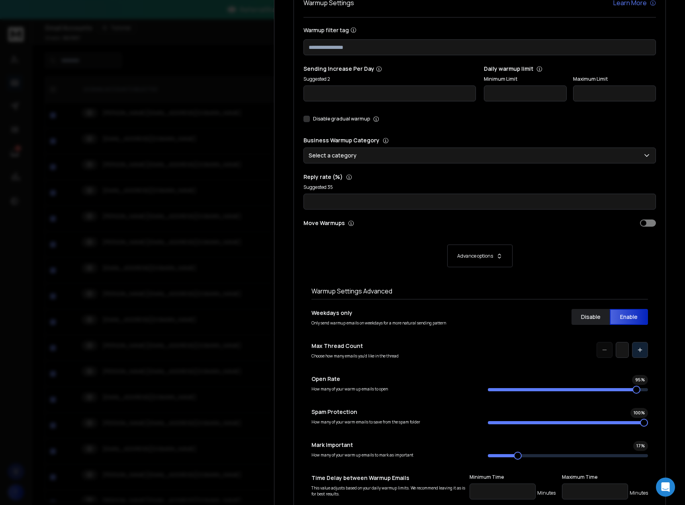
click at [636, 349] on icon "button" at bounding box center [639, 350] width 6 height 6
type input "*"
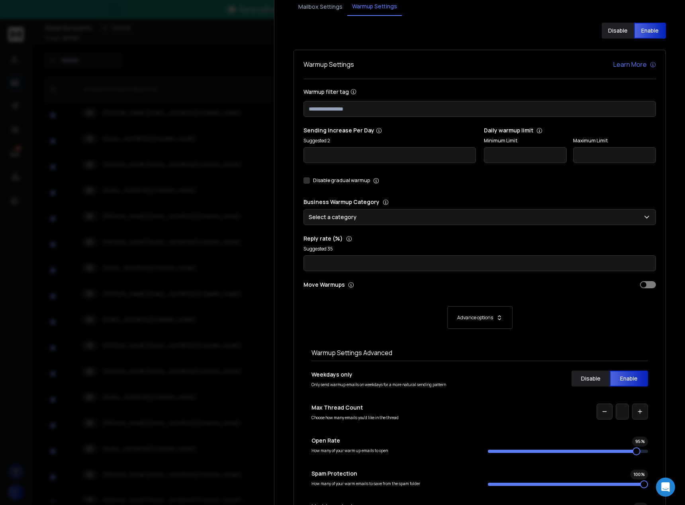
scroll to position [145, 0]
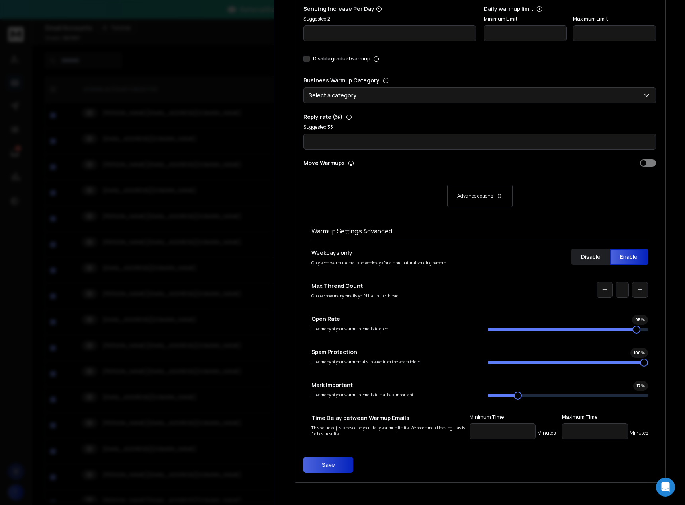
drag, startPoint x: 333, startPoint y: 461, endPoint x: 297, endPoint y: 446, distance: 39.2
click at [333, 461] on button "Save" at bounding box center [328, 465] width 50 height 16
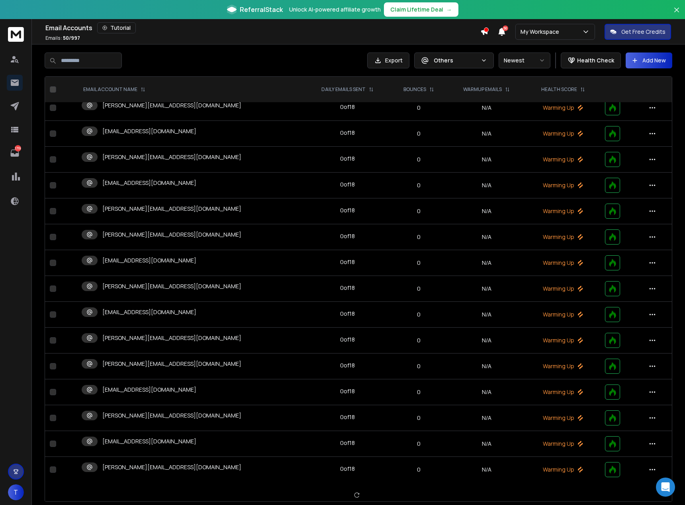
scroll to position [0, 0]
